Goal: Task Accomplishment & Management: Manage account settings

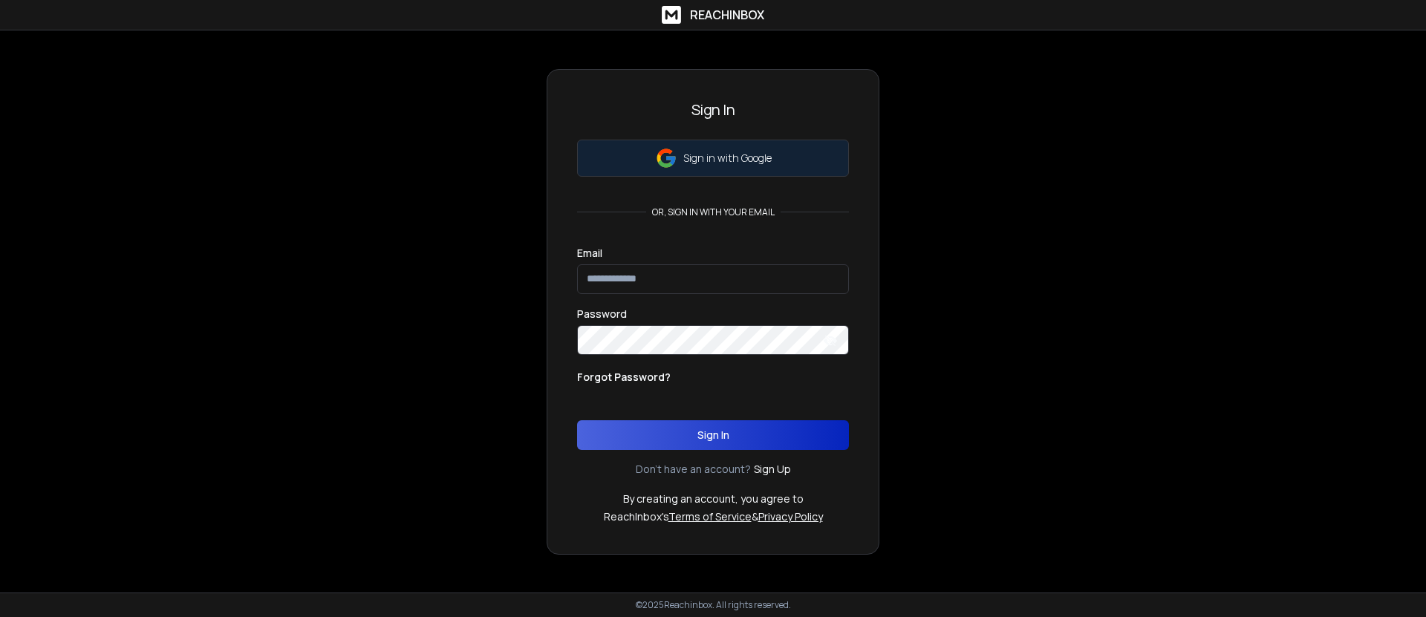
click at [717, 151] on p "Sign in with Google" at bounding box center [727, 158] width 88 height 15
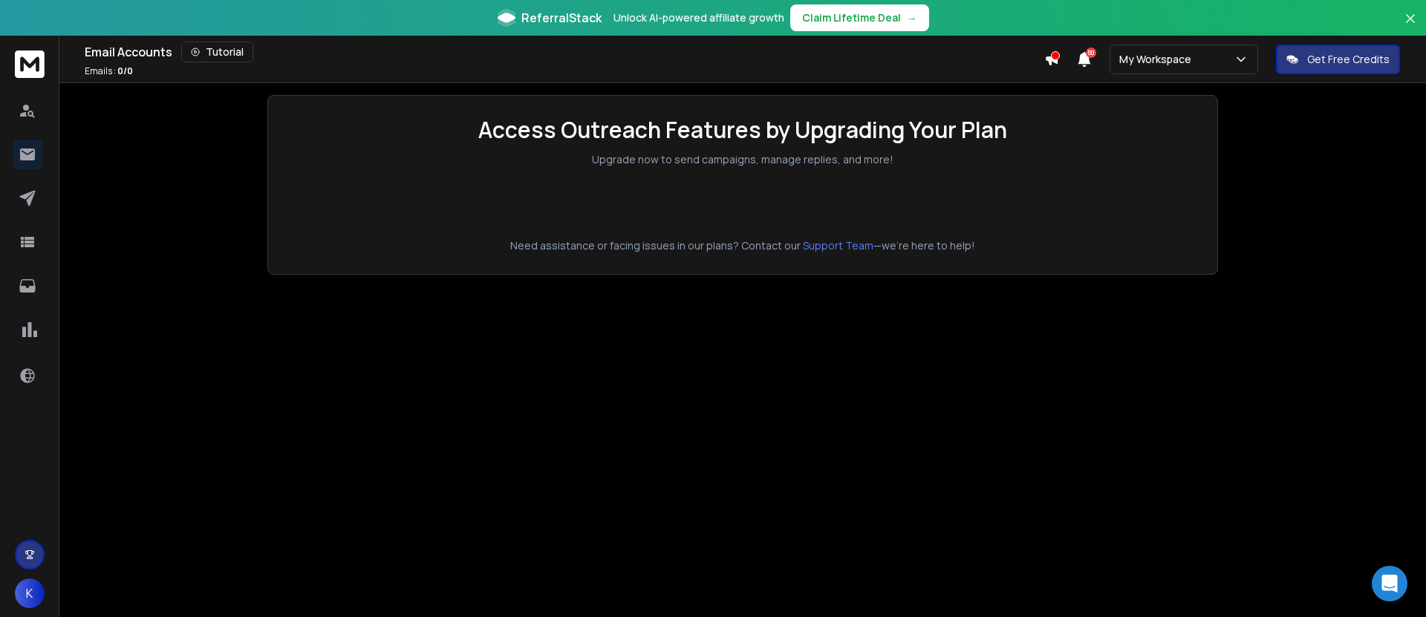
click at [608, 137] on h1 "Access Outreach Features by Upgrading Your Plan" at bounding box center [742, 130] width 529 height 27
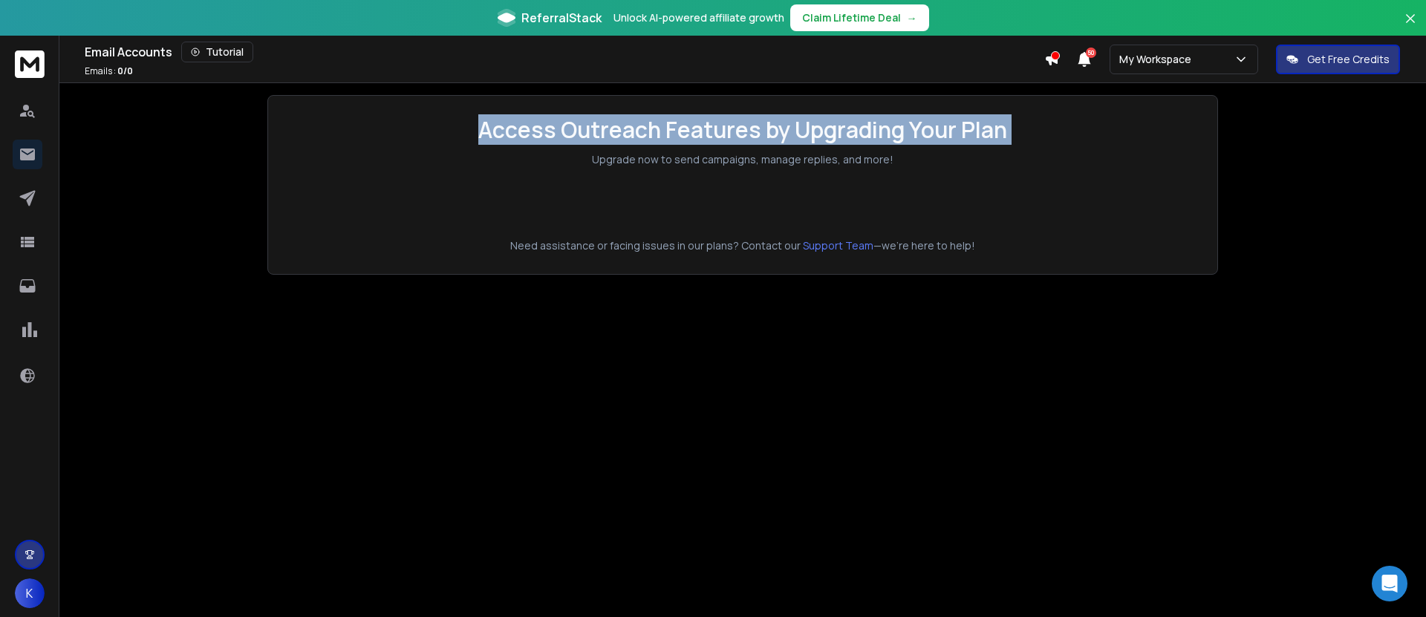
click at [608, 137] on h1 "Access Outreach Features by Upgrading Your Plan" at bounding box center [742, 130] width 529 height 27
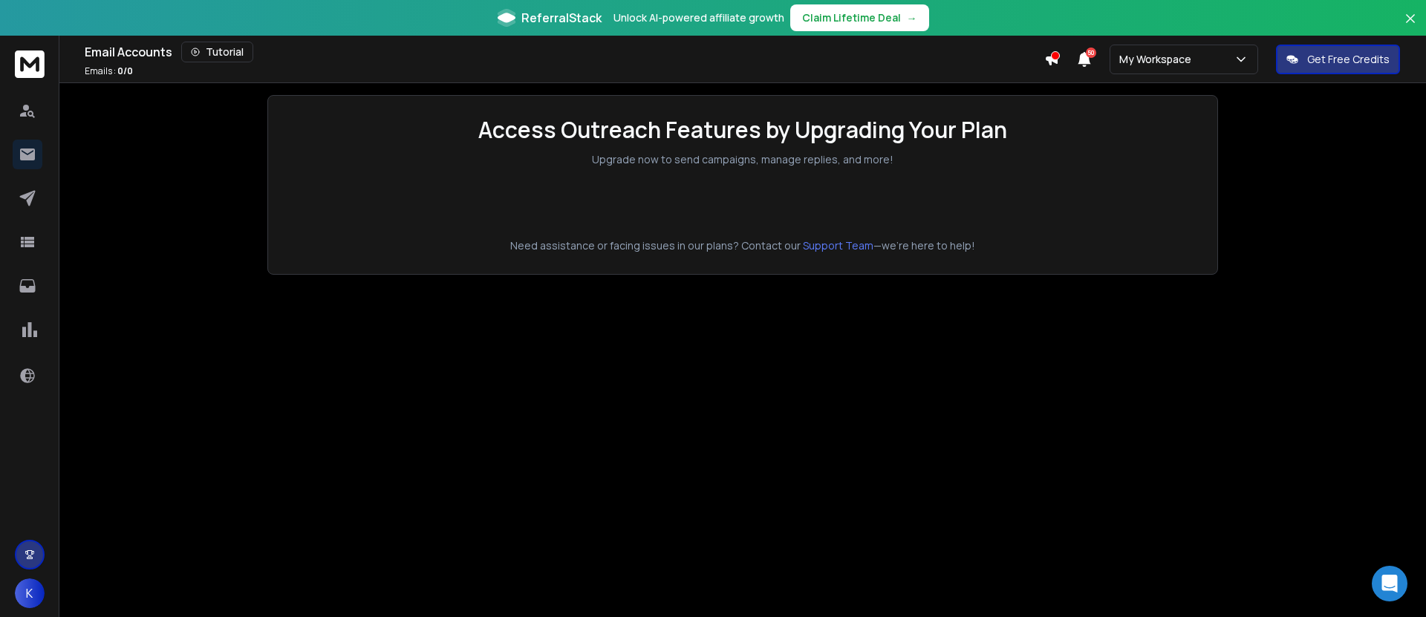
click at [608, 137] on h1 "Access Outreach Features by Upgrading Your Plan" at bounding box center [742, 130] width 529 height 27
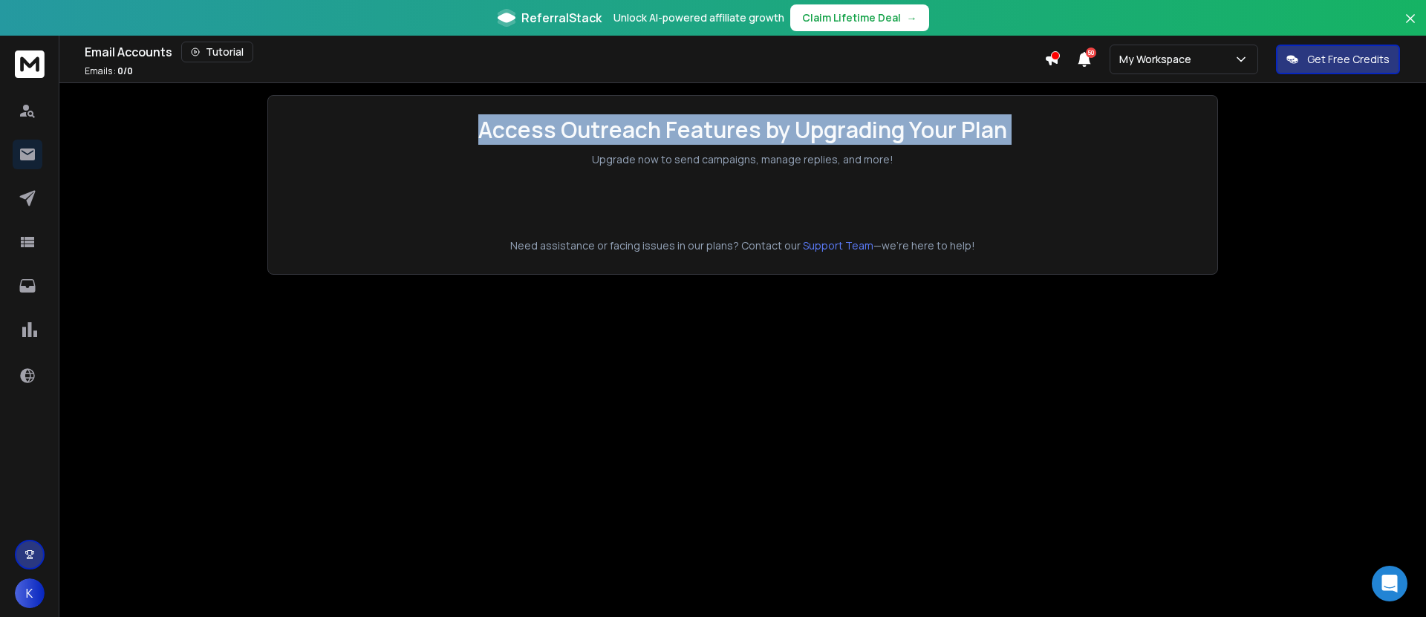
click at [608, 137] on h1 "Access Outreach Features by Upgrading Your Plan" at bounding box center [742, 130] width 529 height 27
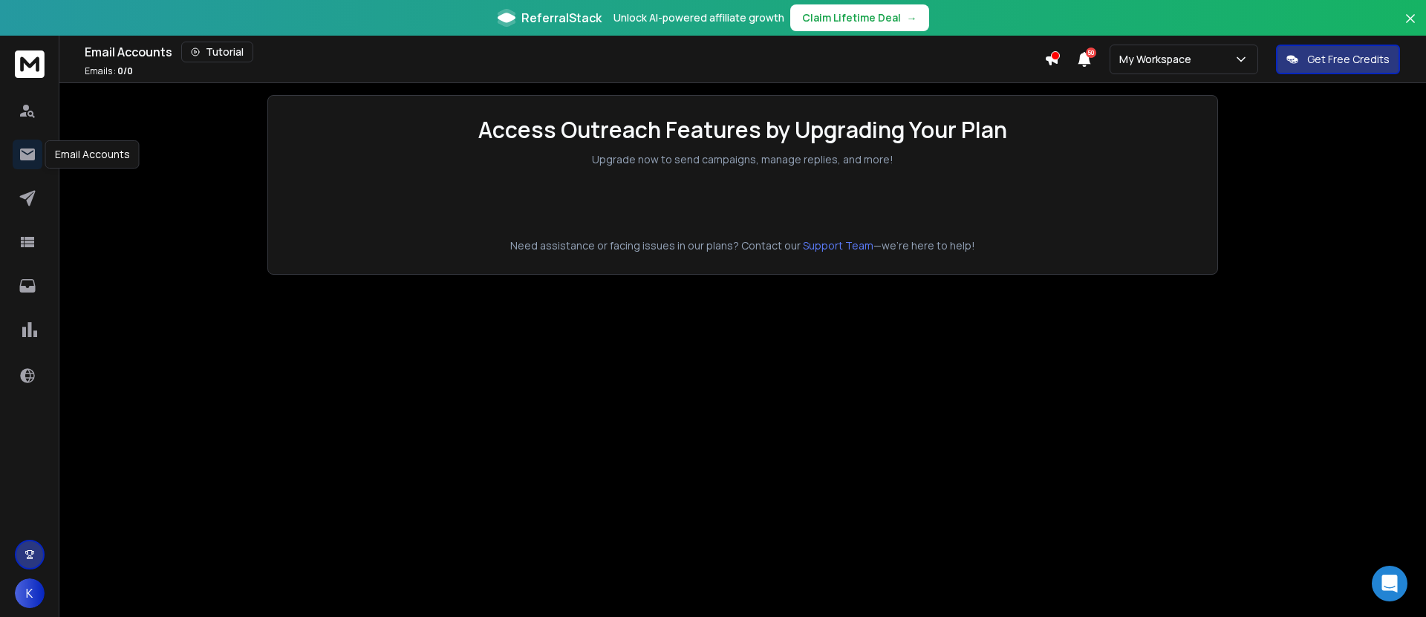
click at [25, 156] on icon at bounding box center [27, 154] width 15 height 12
click at [36, 205] on link at bounding box center [28, 198] width 30 height 30
click at [31, 241] on icon at bounding box center [27, 242] width 13 height 10
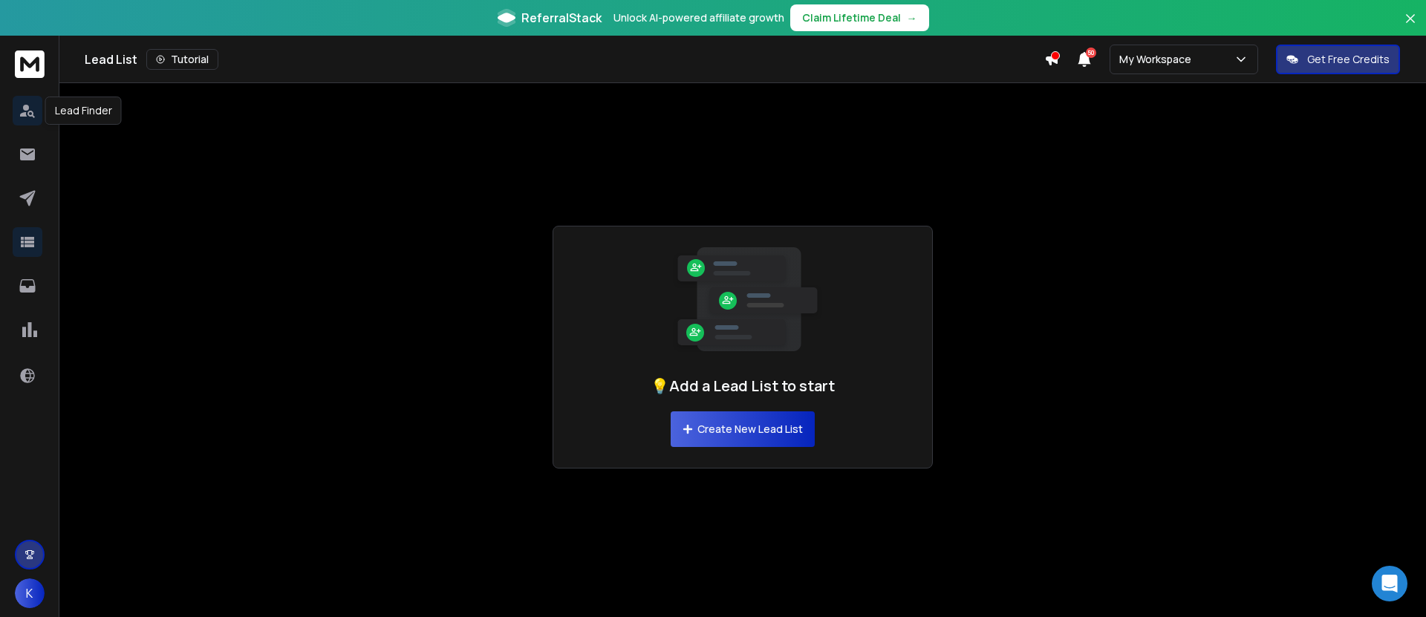
click at [30, 111] on icon at bounding box center [28, 111] width 18 height 18
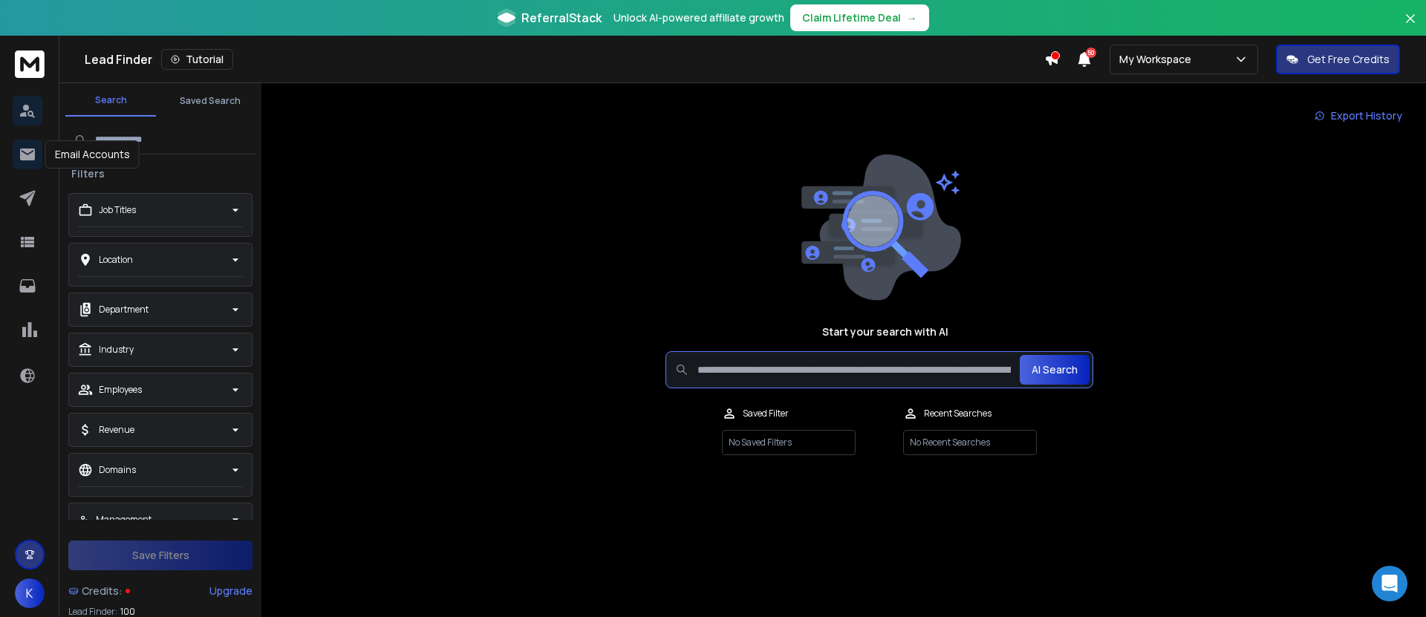
click at [36, 160] on link at bounding box center [28, 155] width 30 height 30
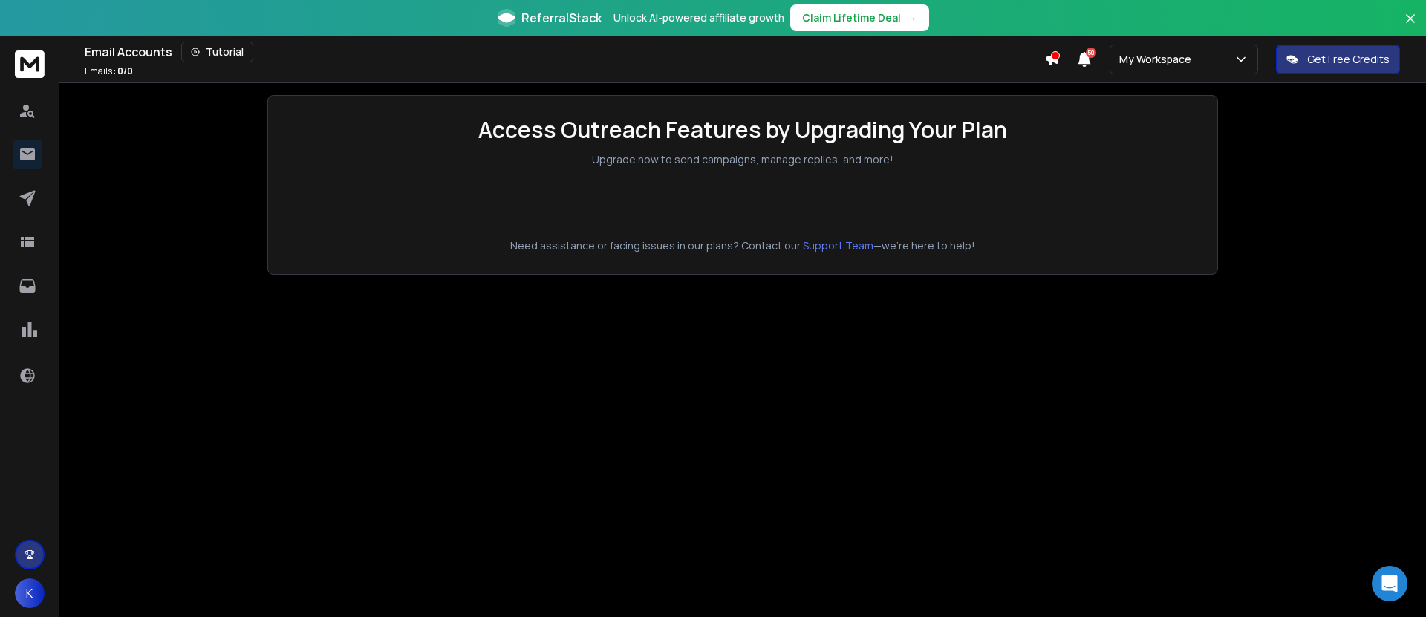
click at [678, 151] on div "Access Outreach Features by Upgrading Your Plan Upgrade now to send campaigns, …" at bounding box center [742, 142] width 907 height 50
click at [678, 157] on p "Upgrade now to send campaigns, manage replies, and more!" at bounding box center [742, 159] width 301 height 15
click at [676, 244] on p "Need assistance or facing issues in our plans? Contact our Support Team —we're …" at bounding box center [742, 245] width 907 height 15
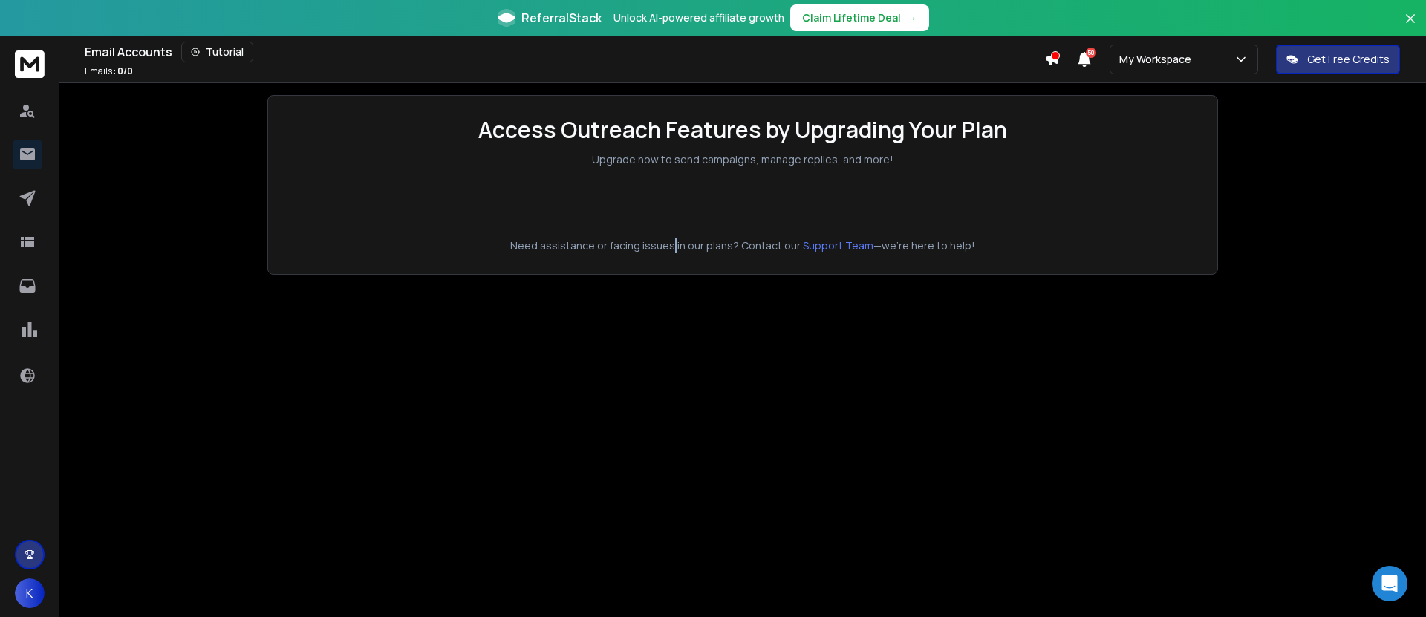
click at [676, 244] on p "Need assistance or facing issues in our plans? Contact our Support Team —we're …" at bounding box center [742, 245] width 907 height 15
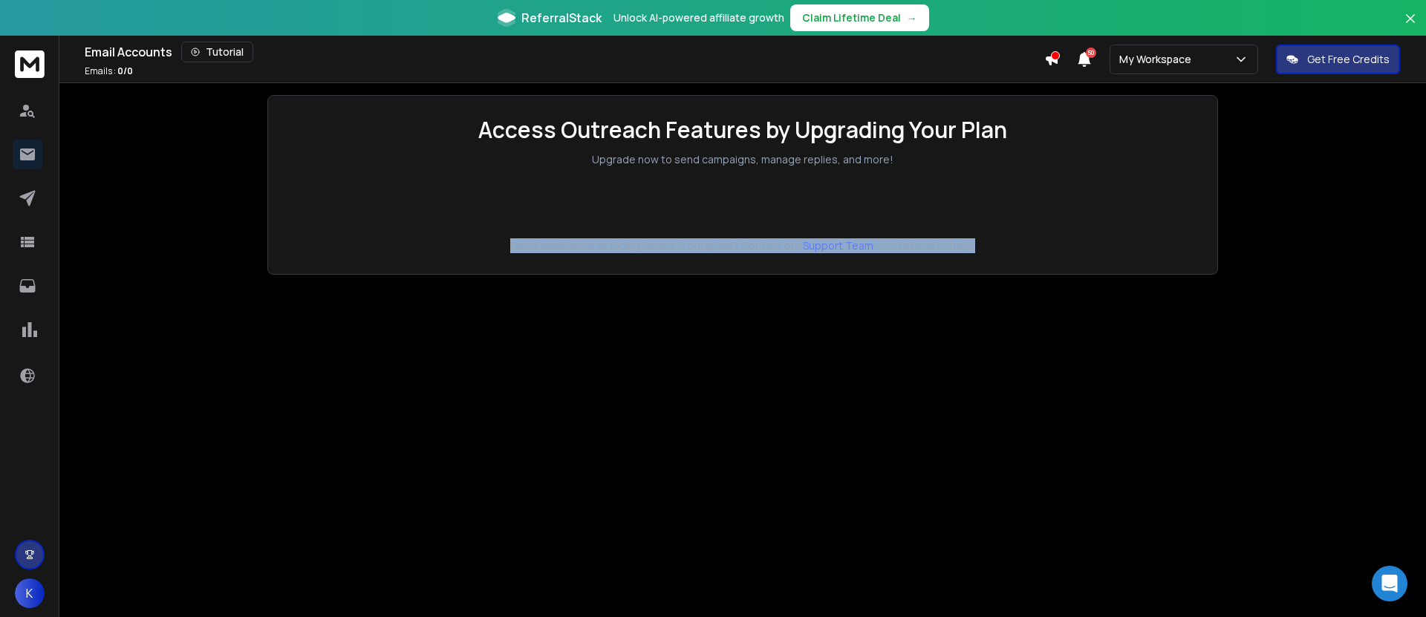
click at [676, 244] on p "Need assistance or facing issues in our plans? Contact our Support Team —we're …" at bounding box center [742, 245] width 907 height 15
click at [676, 247] on p "Need assistance or facing issues in our plans? Contact our Support Team —we're …" at bounding box center [742, 245] width 907 height 15
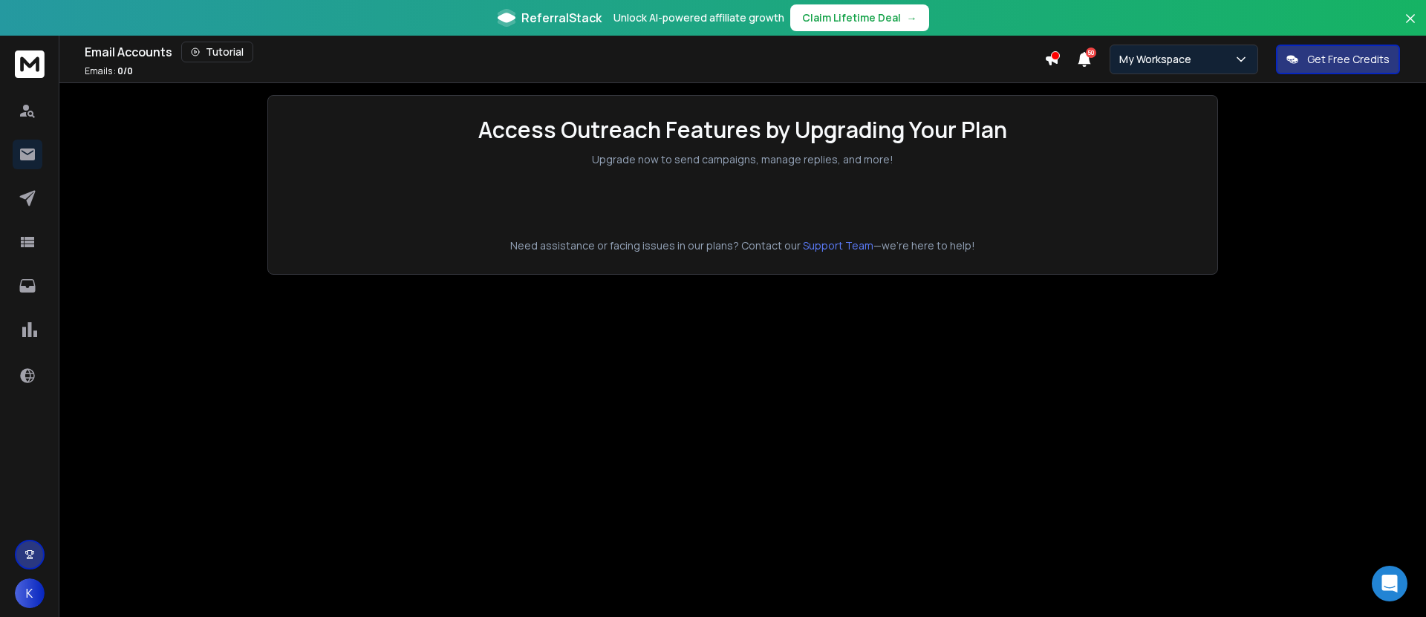
click at [1201, 48] on button "My Workspace" at bounding box center [1183, 60] width 148 height 30
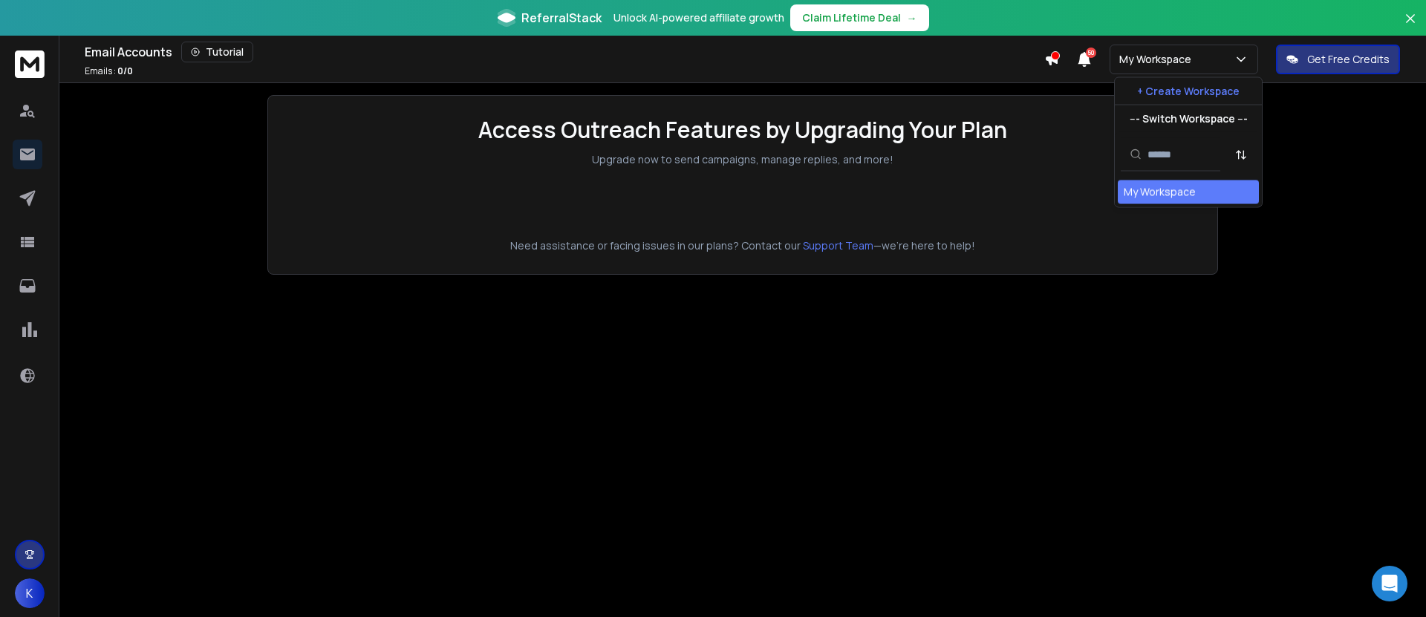
click at [1024, 144] on div "Access Outreach Features by Upgrading Your Plan Upgrade now to send campaigns, …" at bounding box center [742, 142] width 907 height 50
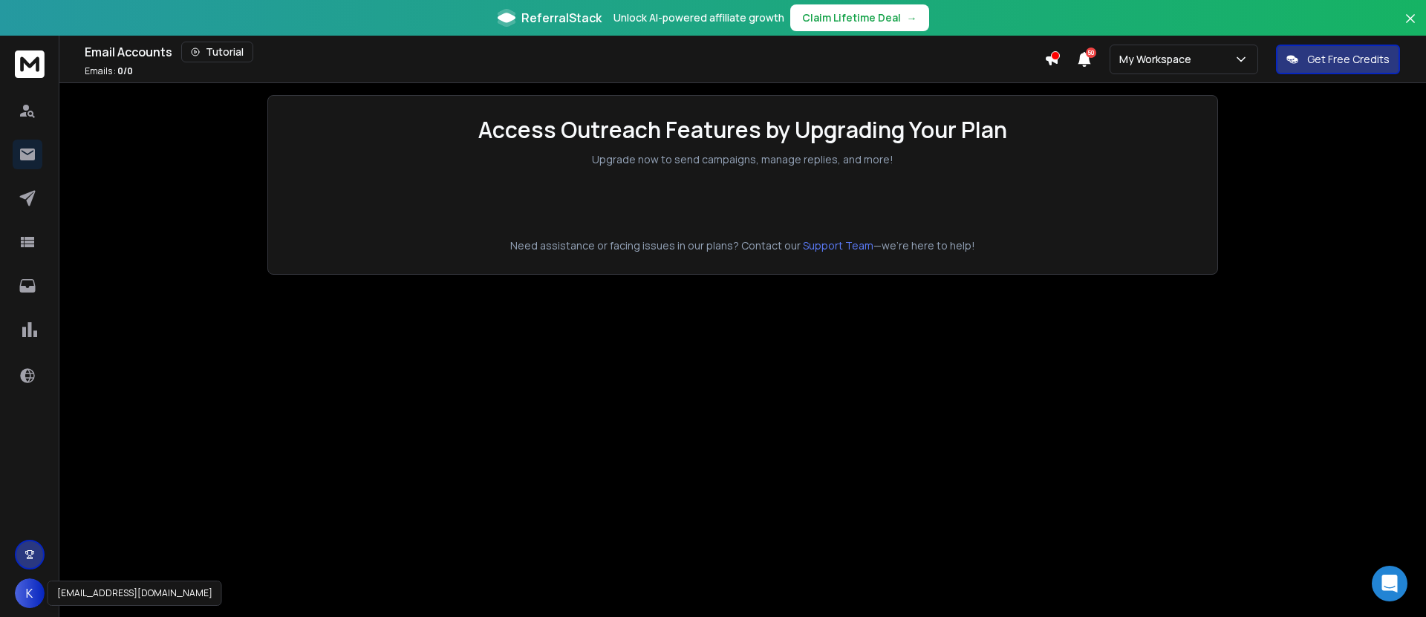
click at [28, 590] on span "K" at bounding box center [30, 593] width 30 height 30
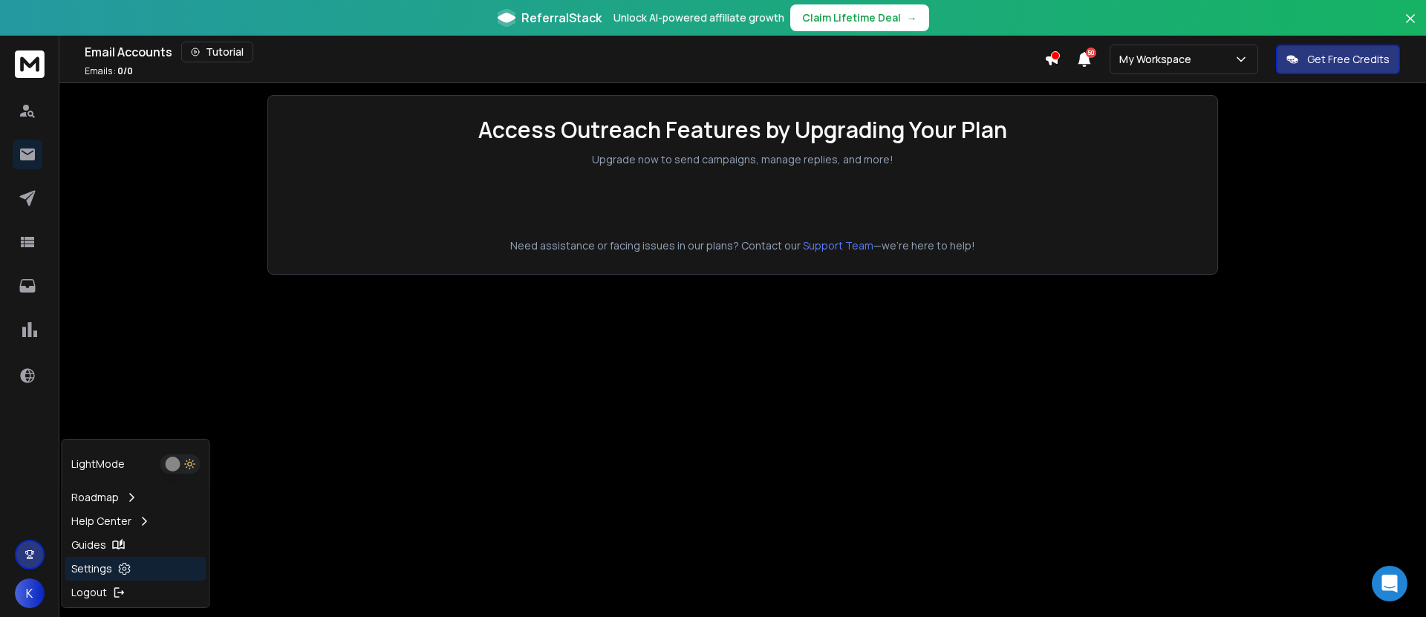
click at [99, 569] on p "Settings" at bounding box center [91, 568] width 41 height 15
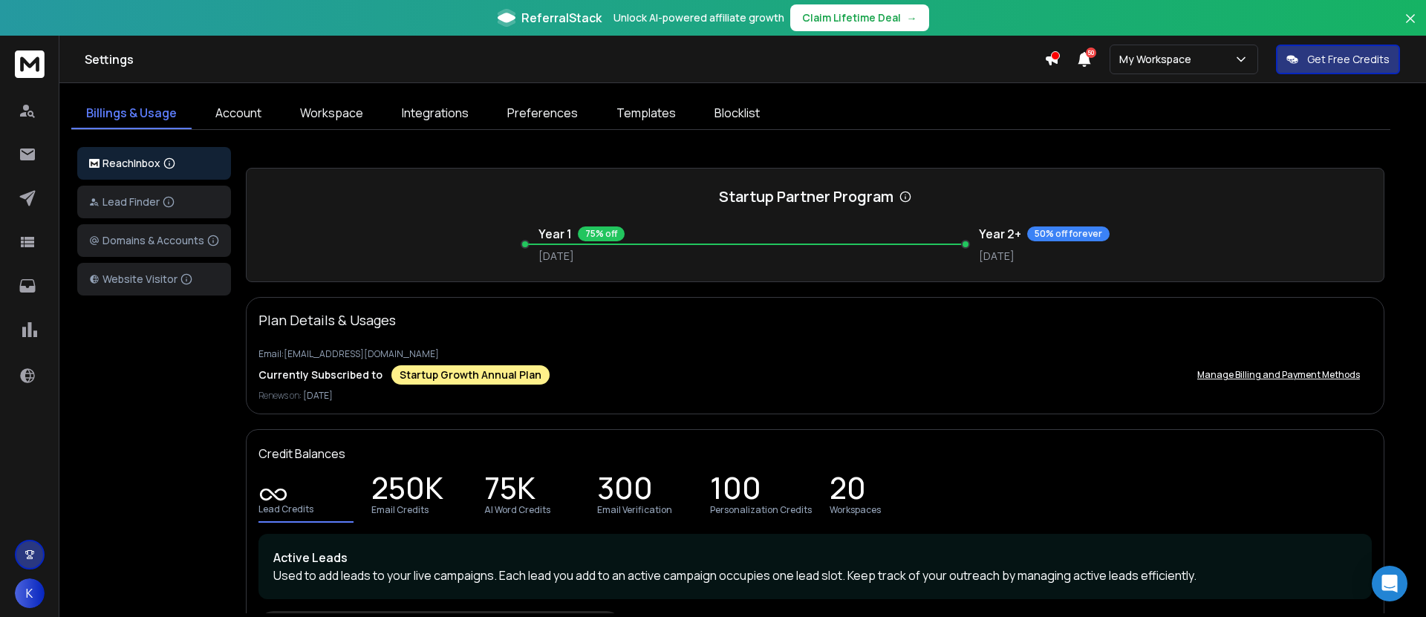
scroll to position [4, 0]
drag, startPoint x: 391, startPoint y: 373, endPoint x: 484, endPoint y: 374, distance: 92.8
click at [484, 374] on div "Startup Growth Annual Plan" at bounding box center [470, 374] width 158 height 19
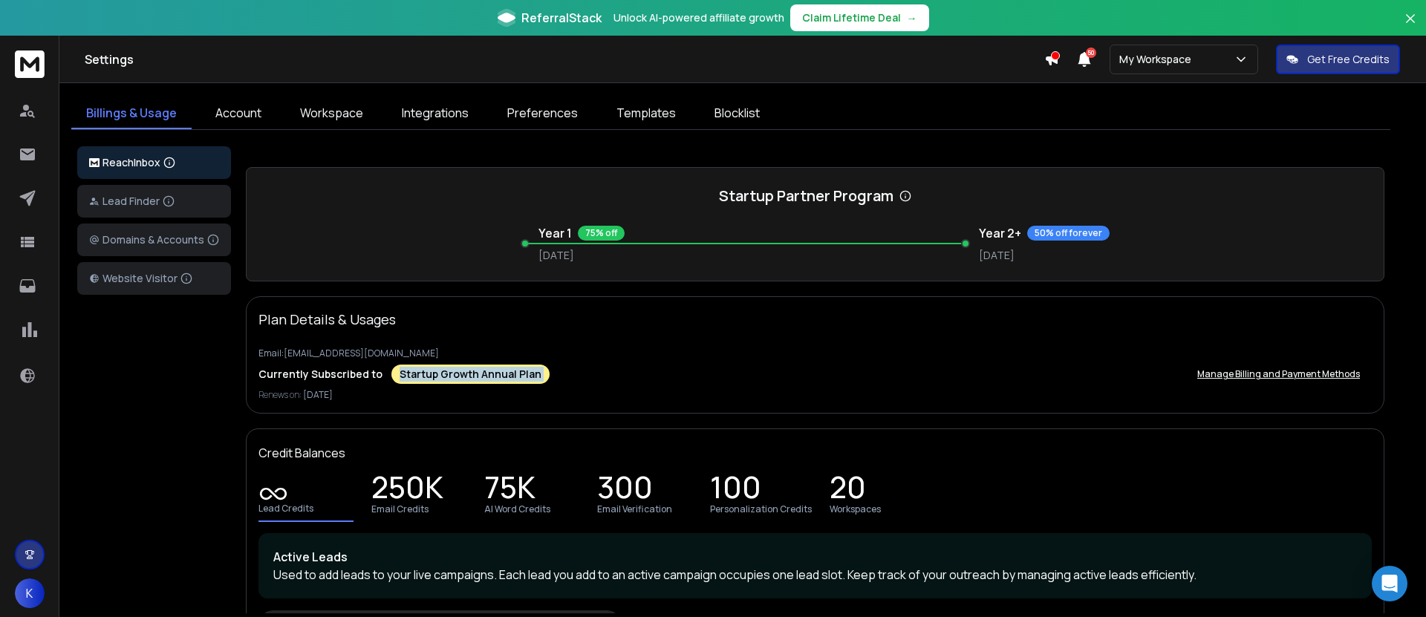
click at [484, 374] on div "Startup Growth Annual Plan" at bounding box center [470, 374] width 158 height 19
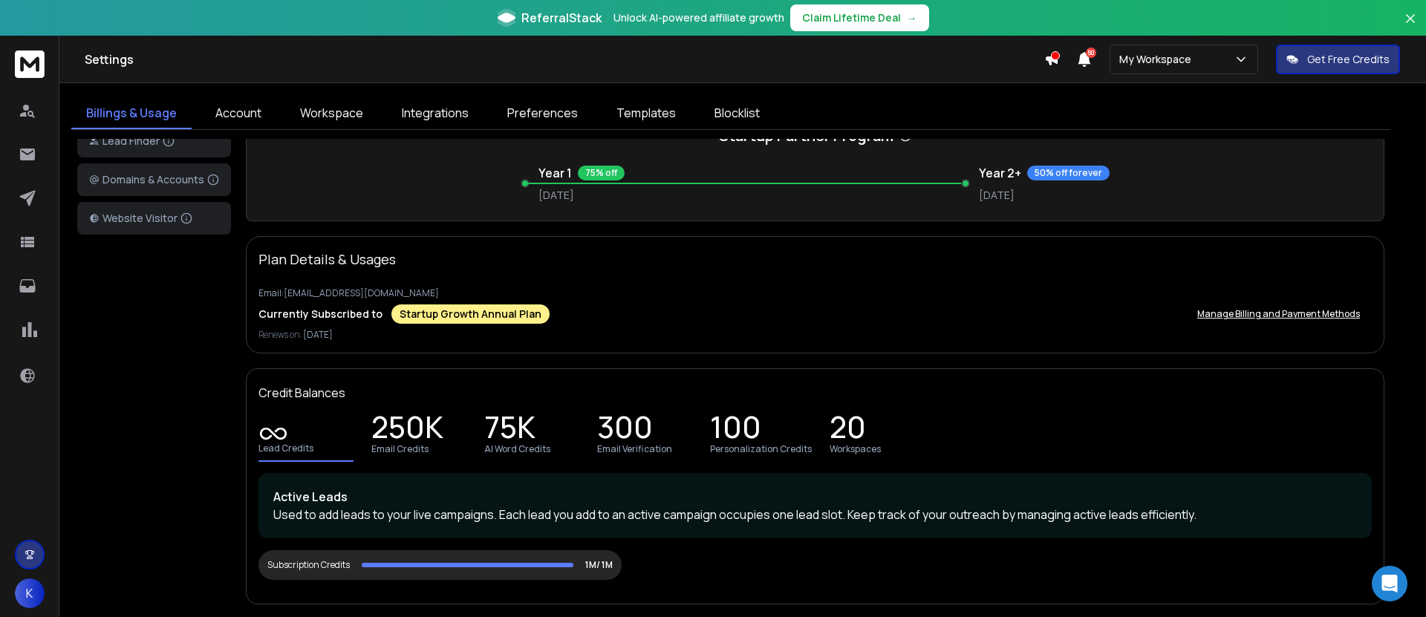
click at [541, 337] on p "Renews on: [DATE]" at bounding box center [814, 335] width 1113 height 12
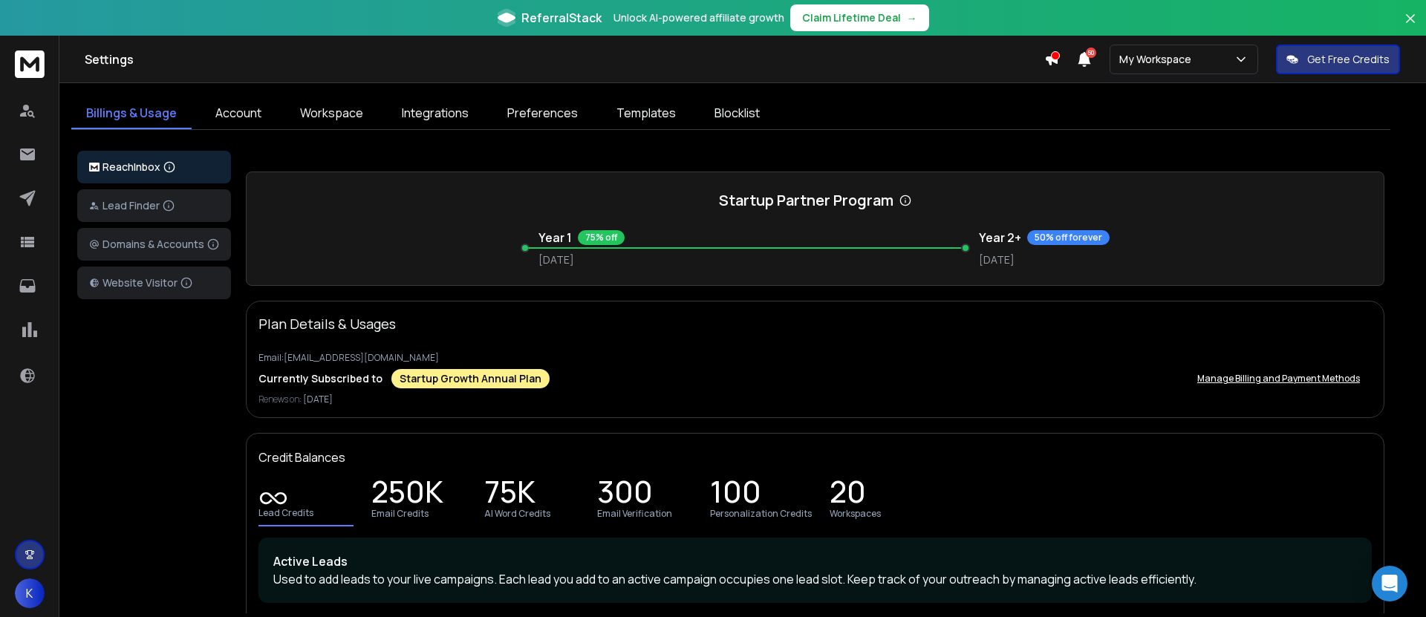
scroll to position [4, 0]
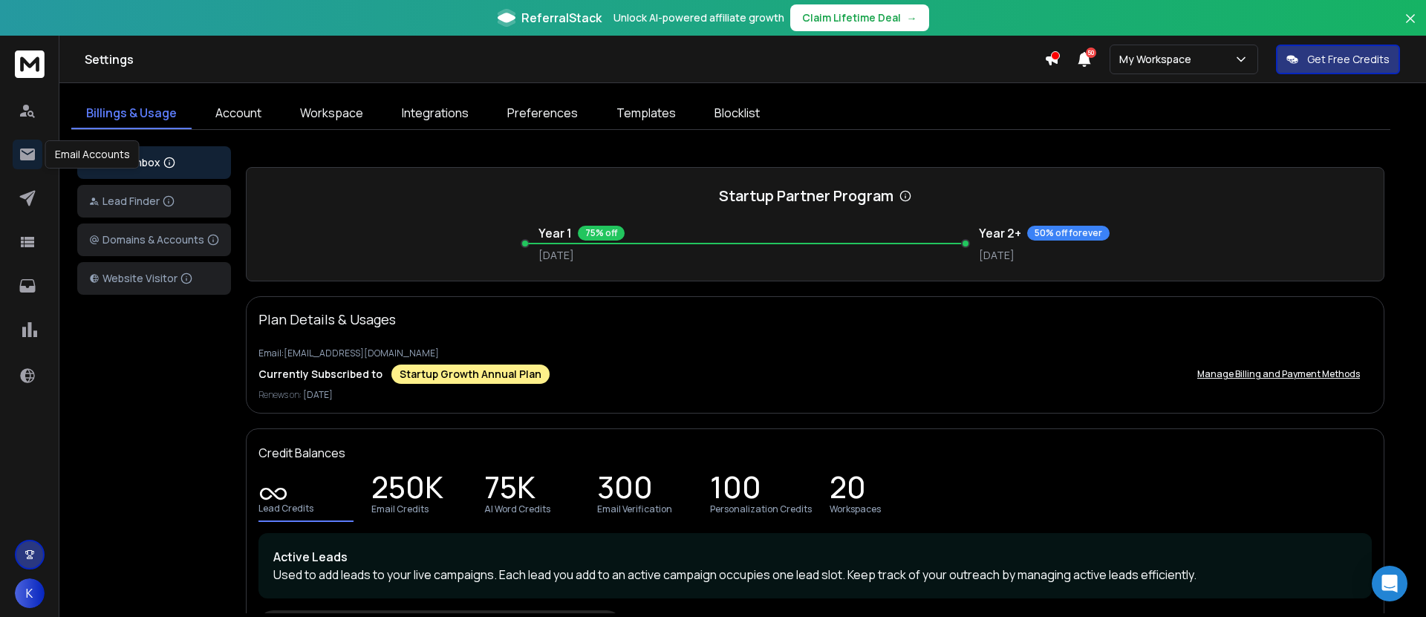
click at [22, 152] on icon at bounding box center [28, 155] width 18 height 18
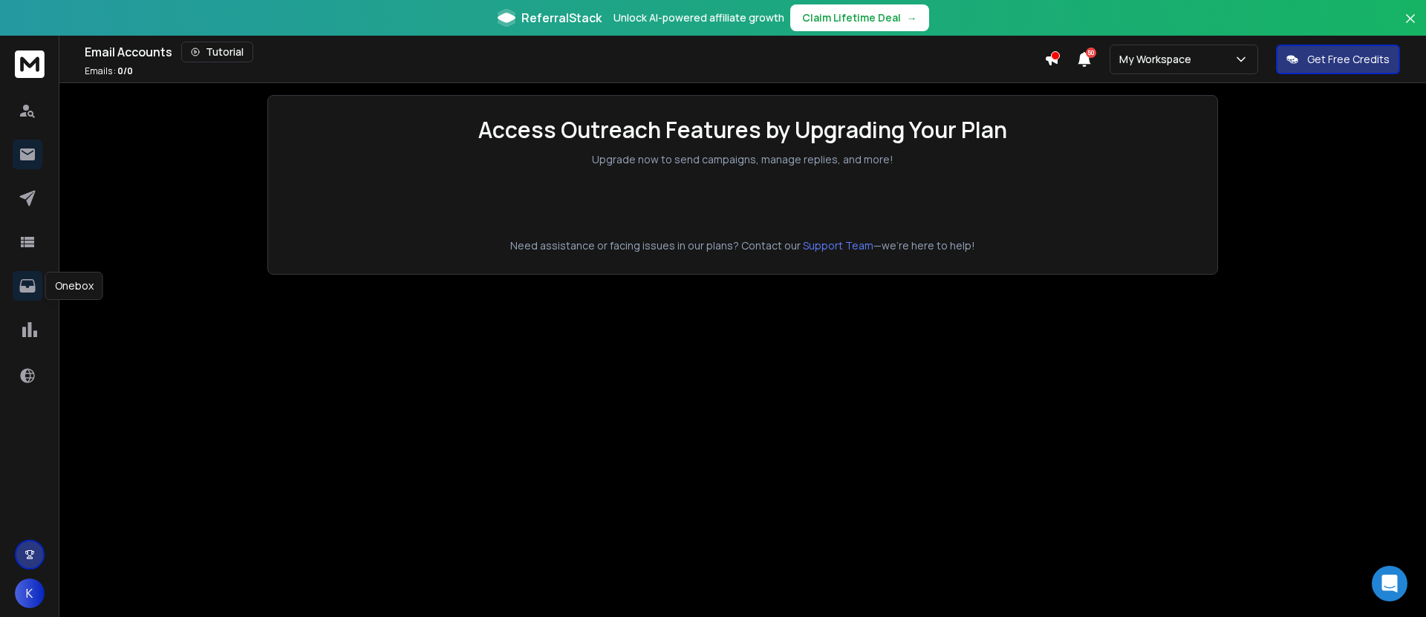
click at [26, 290] on icon at bounding box center [27, 285] width 16 height 13
click at [27, 286] on icon at bounding box center [28, 286] width 18 height 18
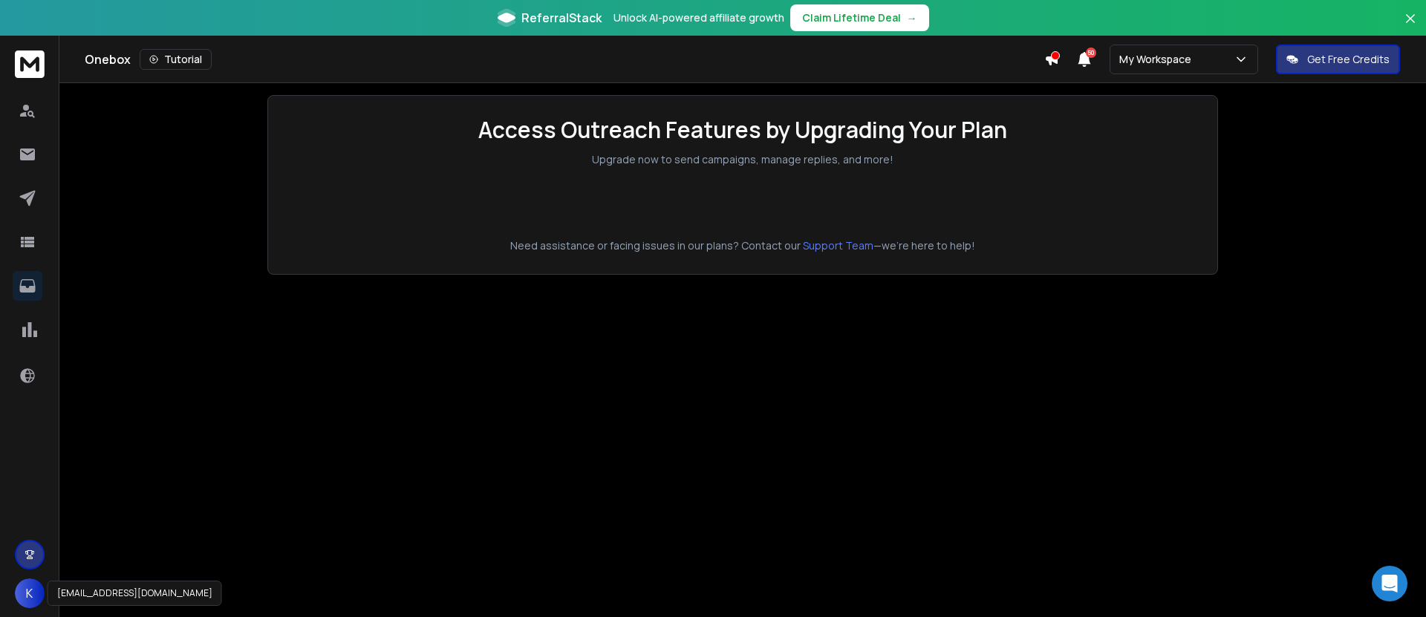
click at [32, 592] on span "K" at bounding box center [30, 593] width 30 height 30
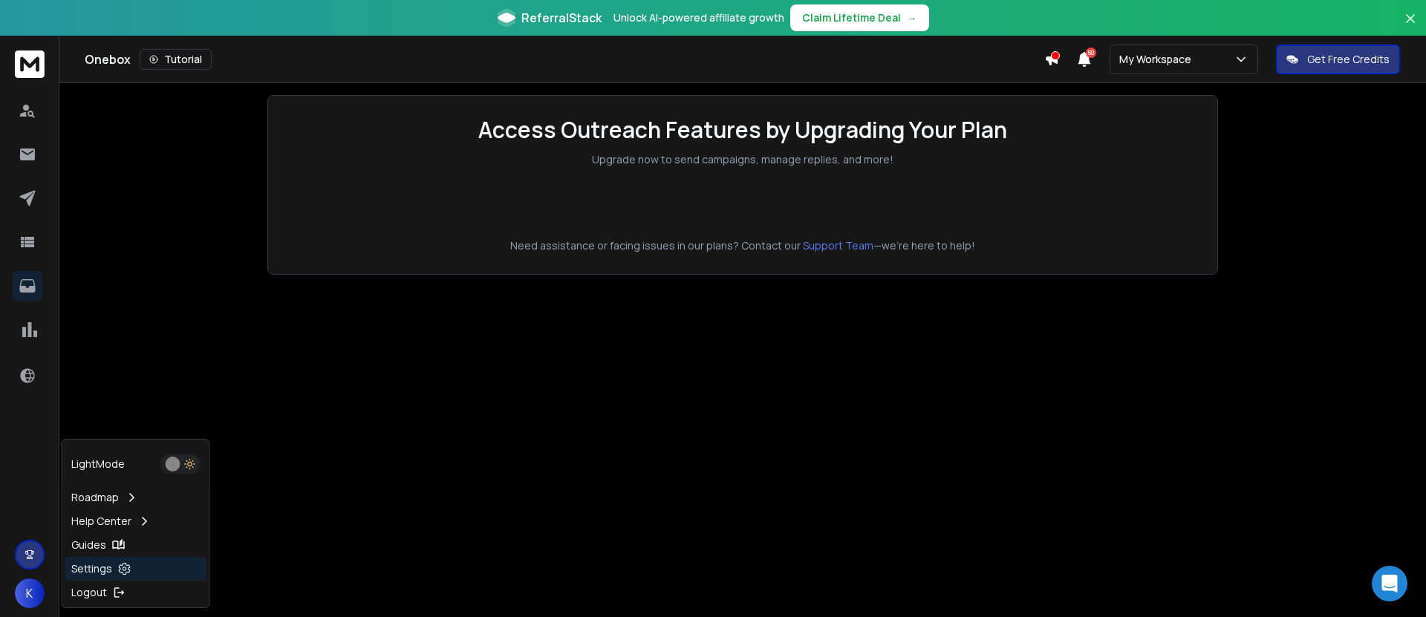
click at [105, 569] on p "Settings" at bounding box center [91, 568] width 41 height 15
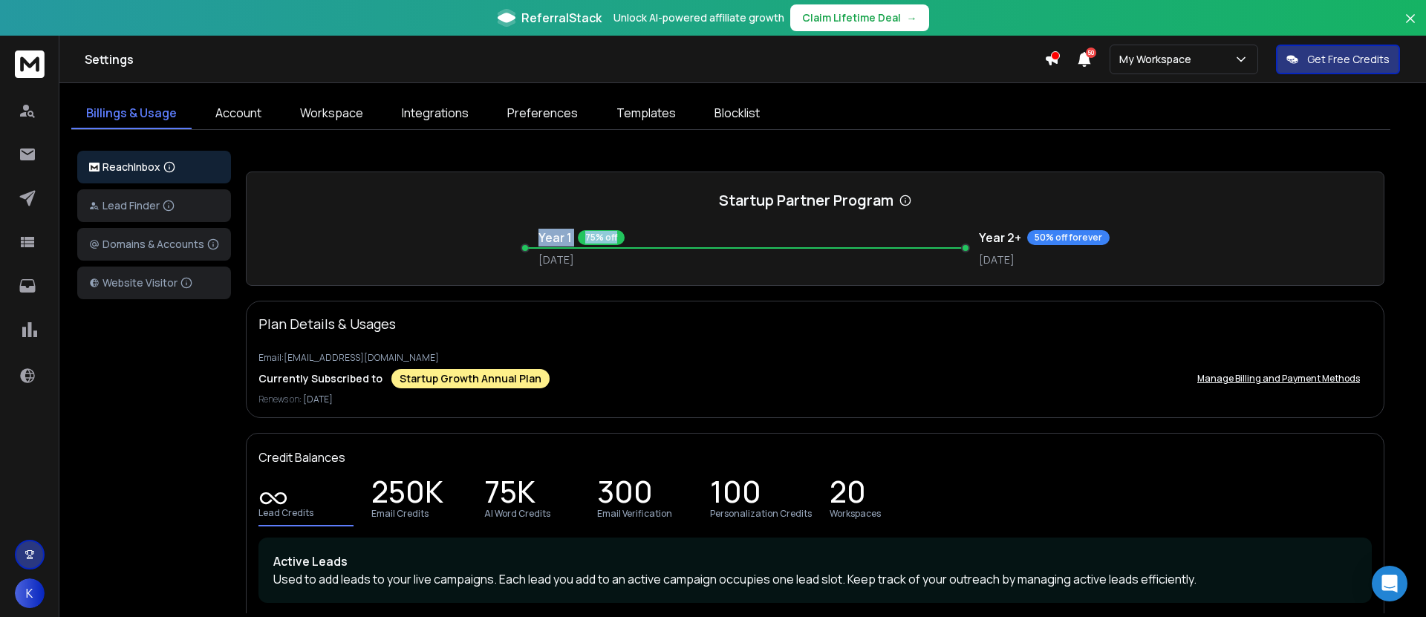
drag, startPoint x: 535, startPoint y: 234, endPoint x: 659, endPoint y: 235, distance: 124.0
click at [659, 235] on div "Year 1 75% off [DATE]" at bounding box center [740, 248] width 440 height 39
click at [659, 235] on div "Year 1 75% off" at bounding box center [749, 238] width 422 height 18
drag, startPoint x: 627, startPoint y: 270, endPoint x: 545, endPoint y: 231, distance: 91.0
click at [545, 231] on div "Startup Partner Program Year 1 75% off [DATE] Year 2+ 50% off forever [DATE]" at bounding box center [815, 229] width 1138 height 114
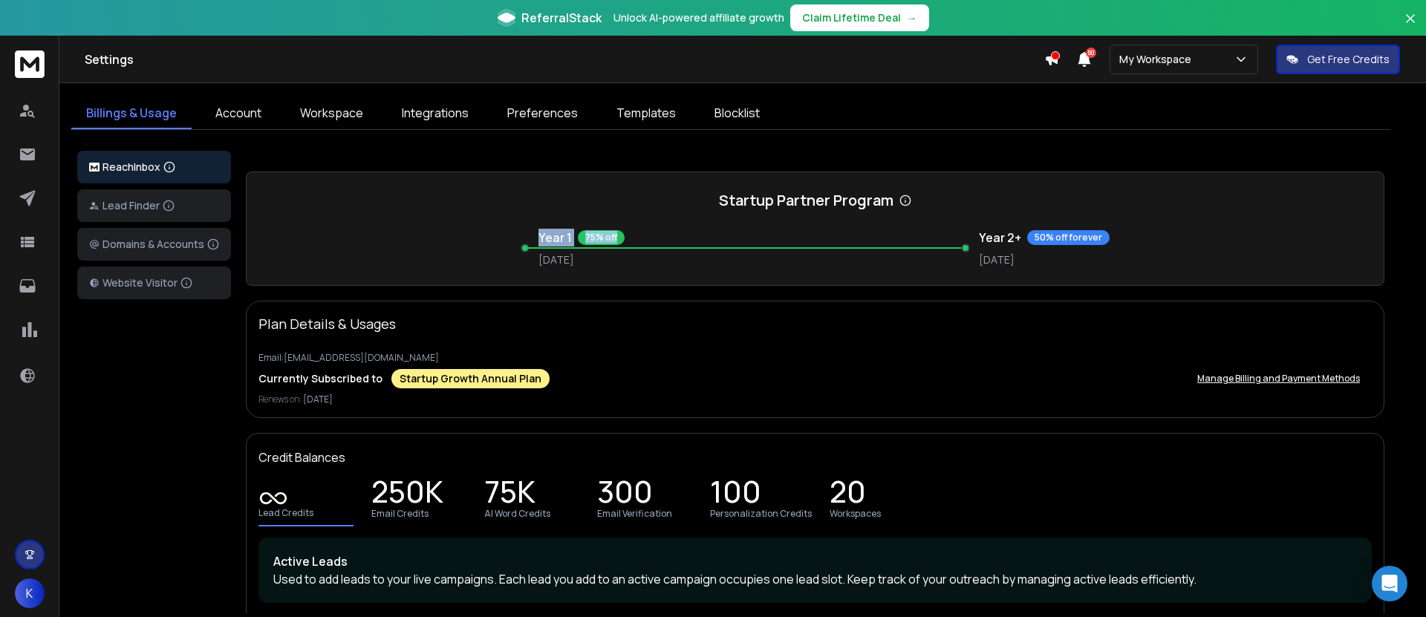
click at [545, 231] on h3 "Year 1" at bounding box center [554, 238] width 33 height 18
drag, startPoint x: 1097, startPoint y: 237, endPoint x: 1046, endPoint y: 237, distance: 50.5
click at [1050, 237] on div "50% off forever" at bounding box center [1068, 237] width 82 height 15
click at [1051, 277] on div "Startup Partner Program Year 1 75% off [DATE] Year 2+ 50% off forever [DATE]" at bounding box center [815, 229] width 1138 height 114
drag, startPoint x: 1051, startPoint y: 277, endPoint x: 964, endPoint y: 235, distance: 96.6
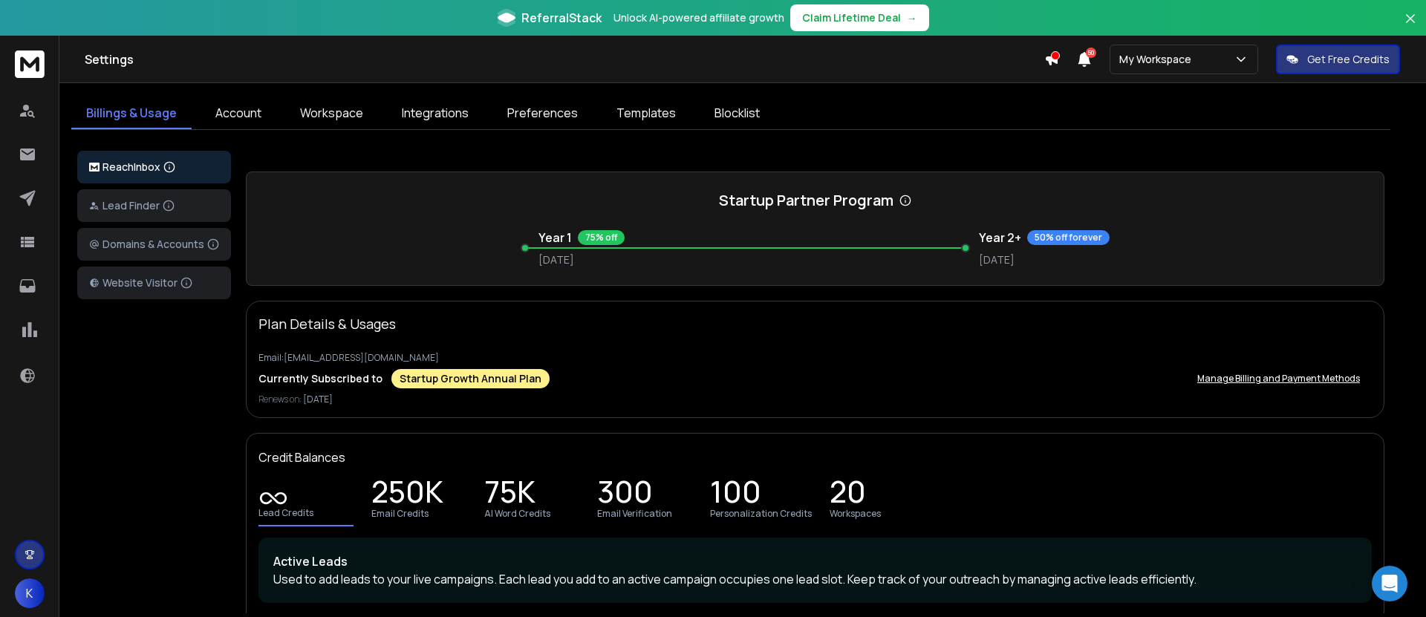
click at [964, 234] on div "Startup Partner Program Year 1 75% off [DATE] Year 2+ 50% off forever [DATE]" at bounding box center [815, 229] width 1138 height 114
click at [976, 232] on div "Year 2+ 50% off forever [DATE]" at bounding box center [1035, 248] width 148 height 39
click at [435, 384] on div "Startup Growth Annual Plan" at bounding box center [470, 378] width 158 height 19
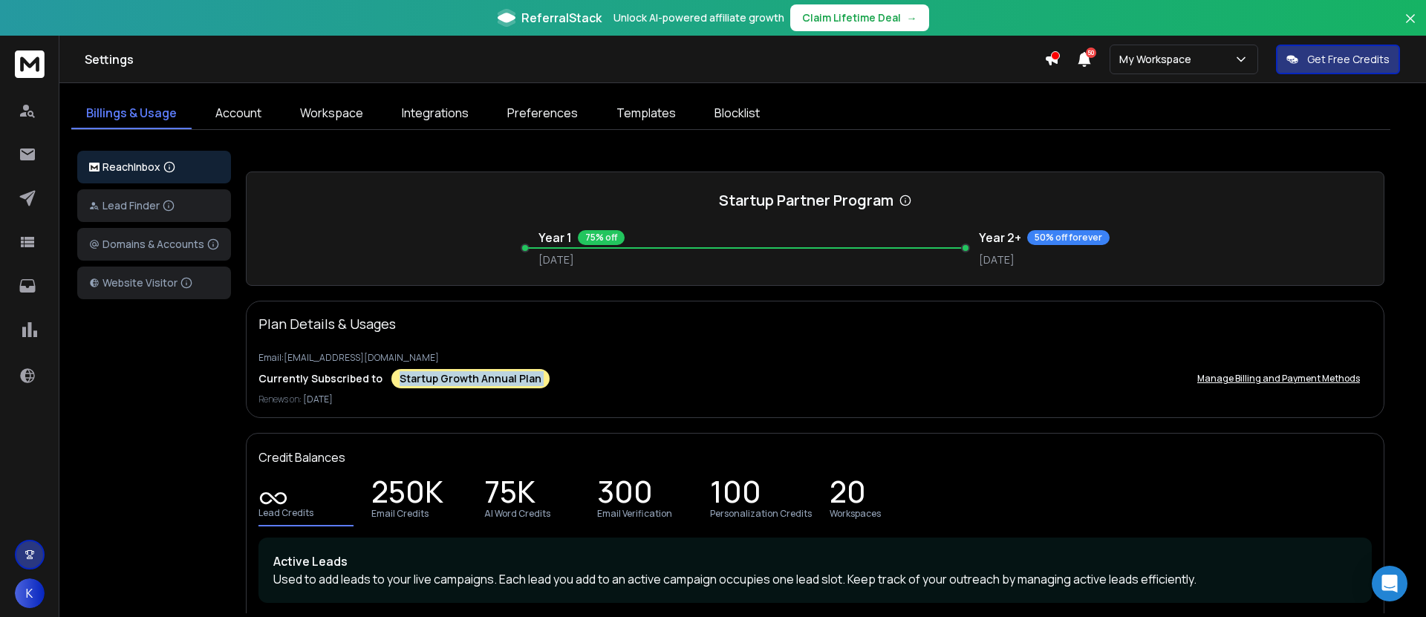
drag, startPoint x: 305, startPoint y: 402, endPoint x: 371, endPoint y: 402, distance: 65.3
click at [371, 402] on p "Renews on: [DATE]" at bounding box center [814, 400] width 1113 height 12
click at [1328, 382] on p "Manage Billing and Payment Methods" at bounding box center [1278, 379] width 163 height 12
click at [321, 408] on div "Plan Details & Usages Email: [EMAIL_ADDRESS][DOMAIN_NAME] Currently Subscribed …" at bounding box center [815, 359] width 1138 height 117
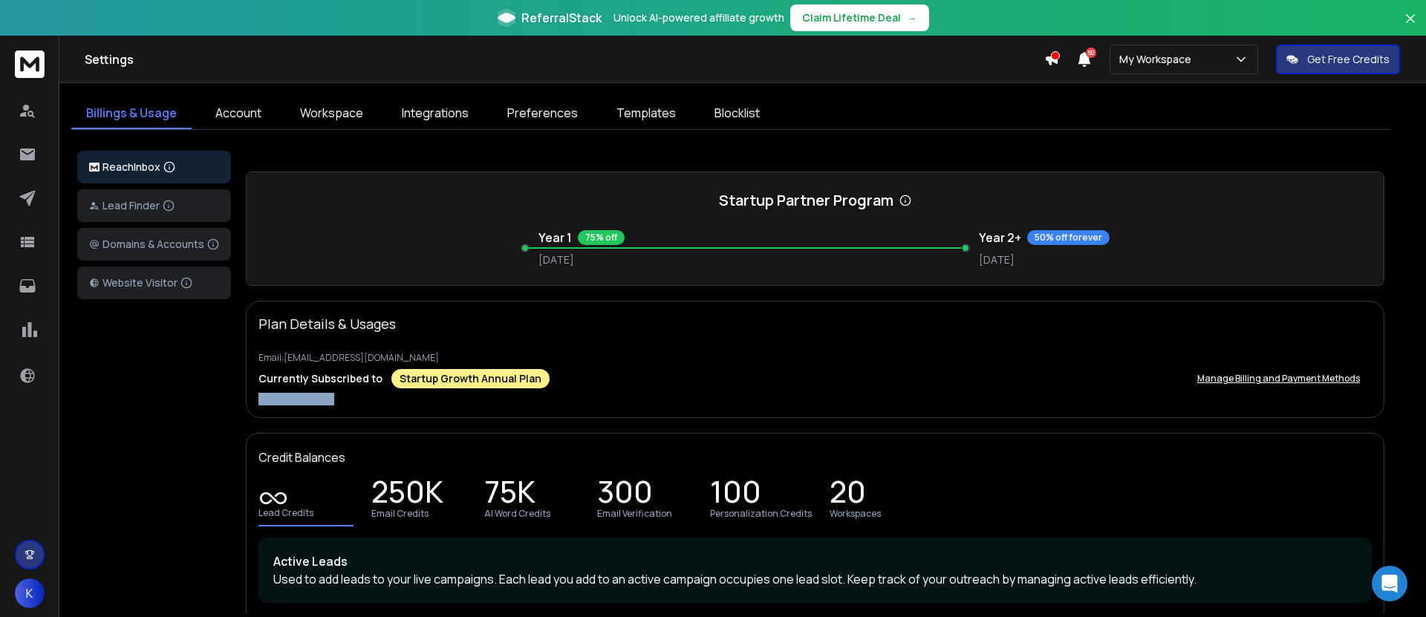
click at [321, 408] on div "Plan Details & Usages Email: [EMAIL_ADDRESS][DOMAIN_NAME] Currently Subscribed …" at bounding box center [815, 359] width 1138 height 117
click at [376, 402] on p "Renews on: [DATE]" at bounding box center [814, 400] width 1113 height 12
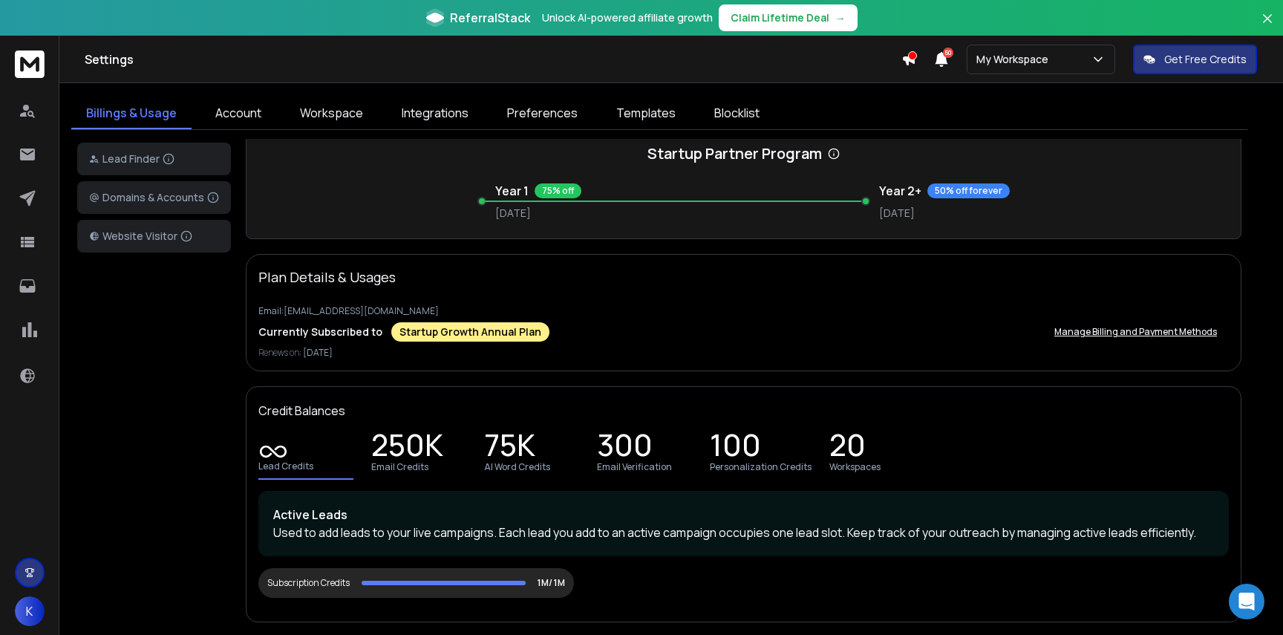
scroll to position [47, 0]
click at [1155, 118] on div "[PERSON_NAME] & Usage Account Workspace Integrations Preferences Templates Bloc…" at bounding box center [659, 114] width 1176 height 32
